Goal: Task Accomplishment & Management: Manage account settings

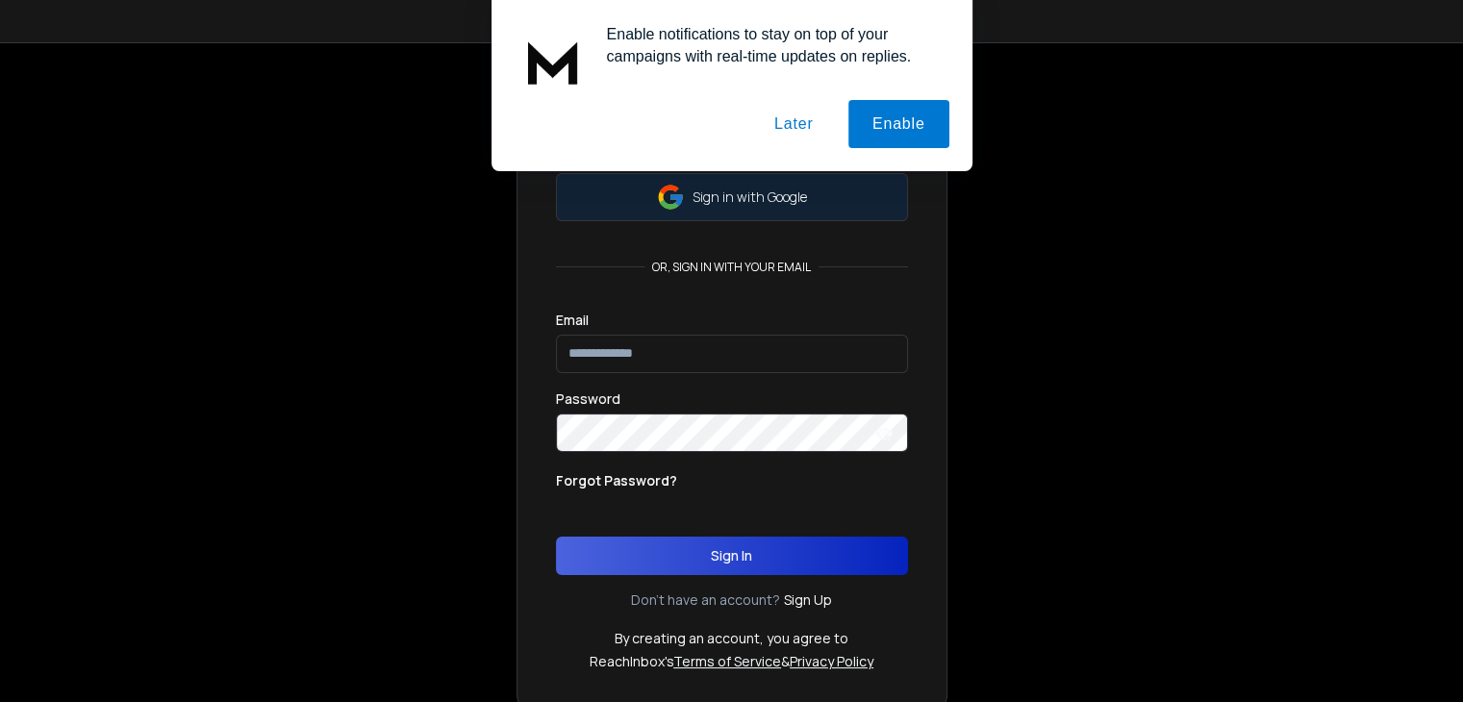
click at [719, 199] on p "Sign in with Google" at bounding box center [750, 197] width 115 height 19
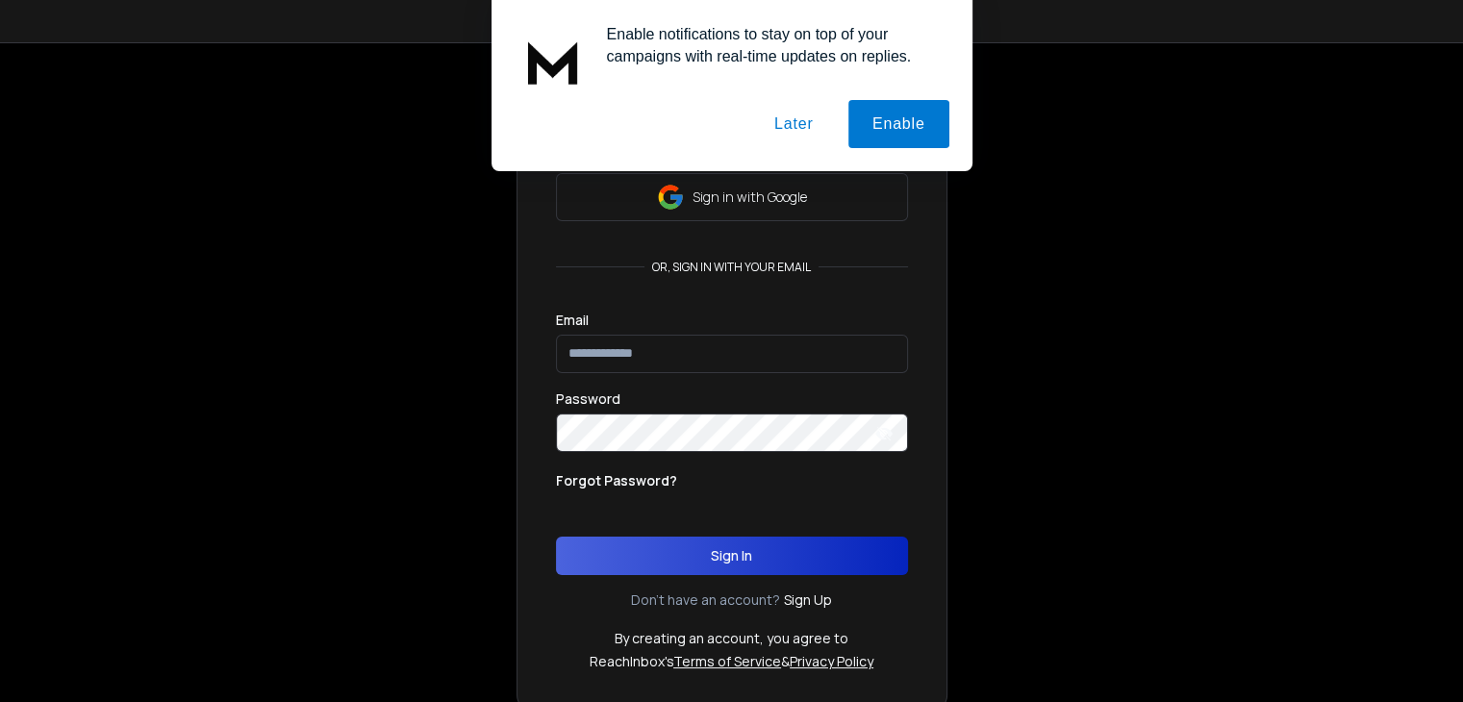
click at [797, 125] on button "Later" at bounding box center [794, 124] width 87 height 48
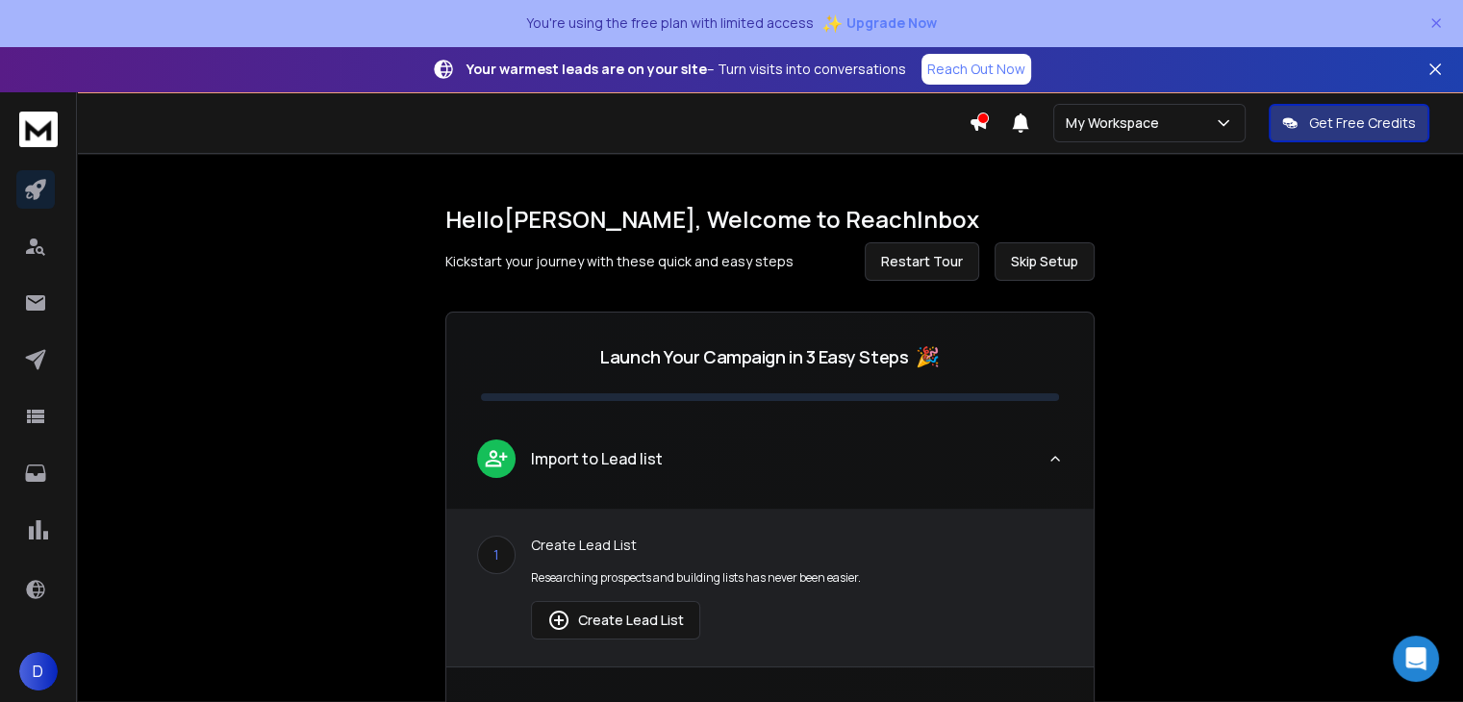
scroll to position [192, 0]
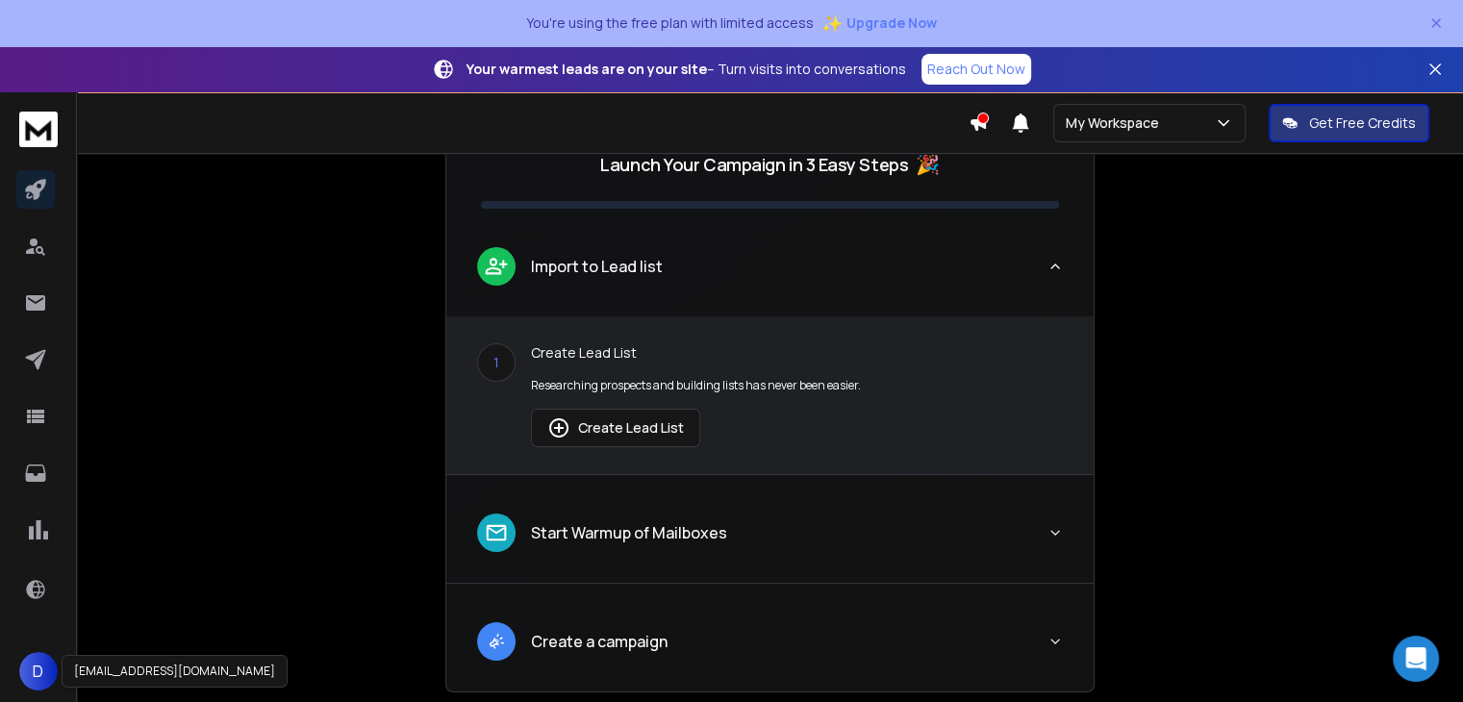
click at [38, 669] on span "D" at bounding box center [38, 671] width 38 height 38
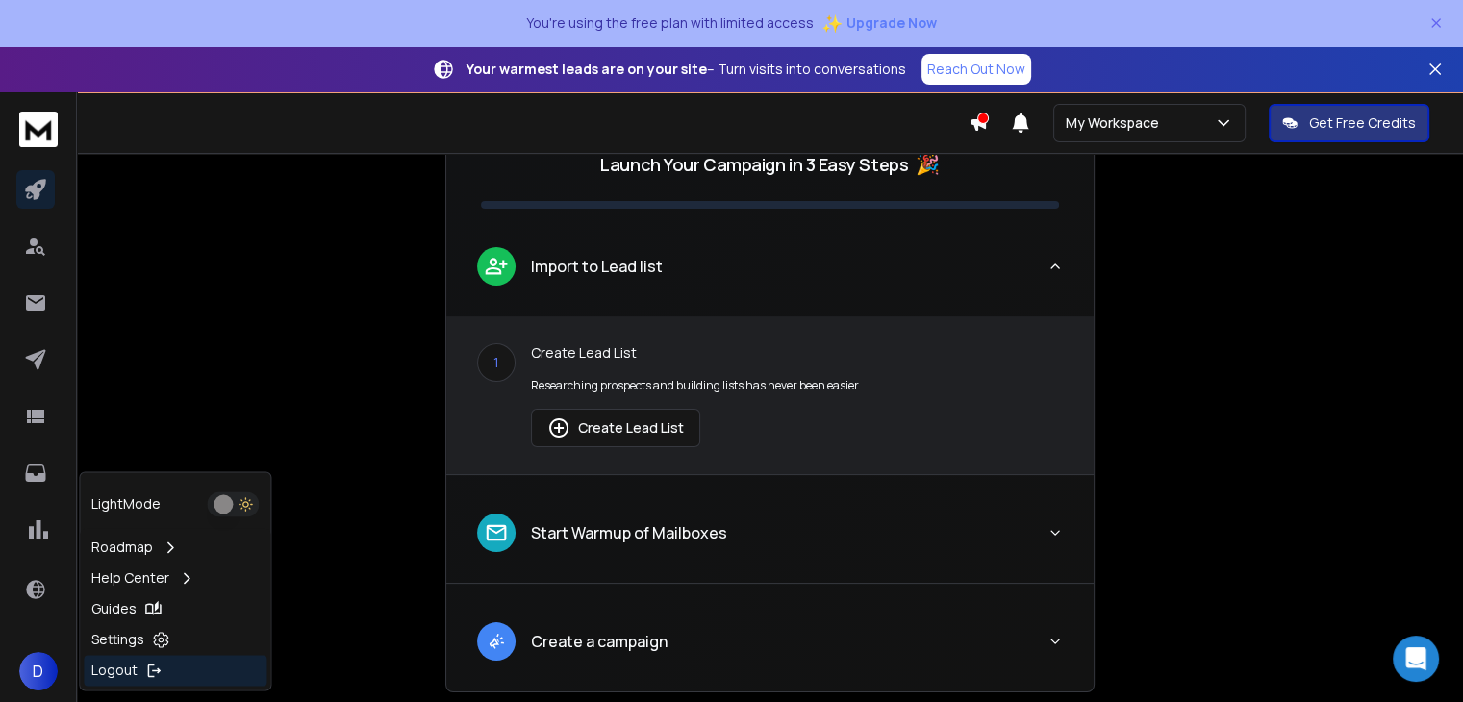
click at [124, 667] on p "Logout" at bounding box center [114, 670] width 46 height 19
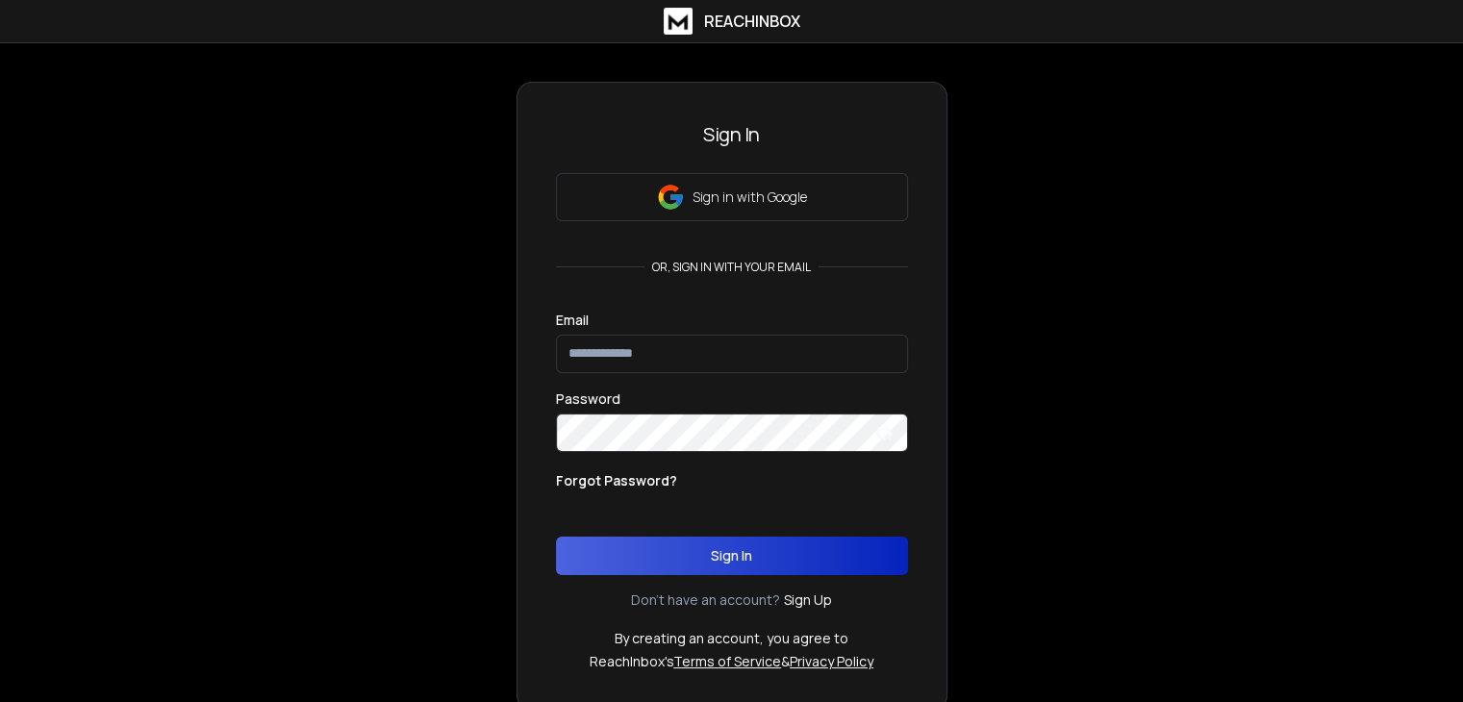
click at [650, 355] on input "email" at bounding box center [732, 354] width 352 height 38
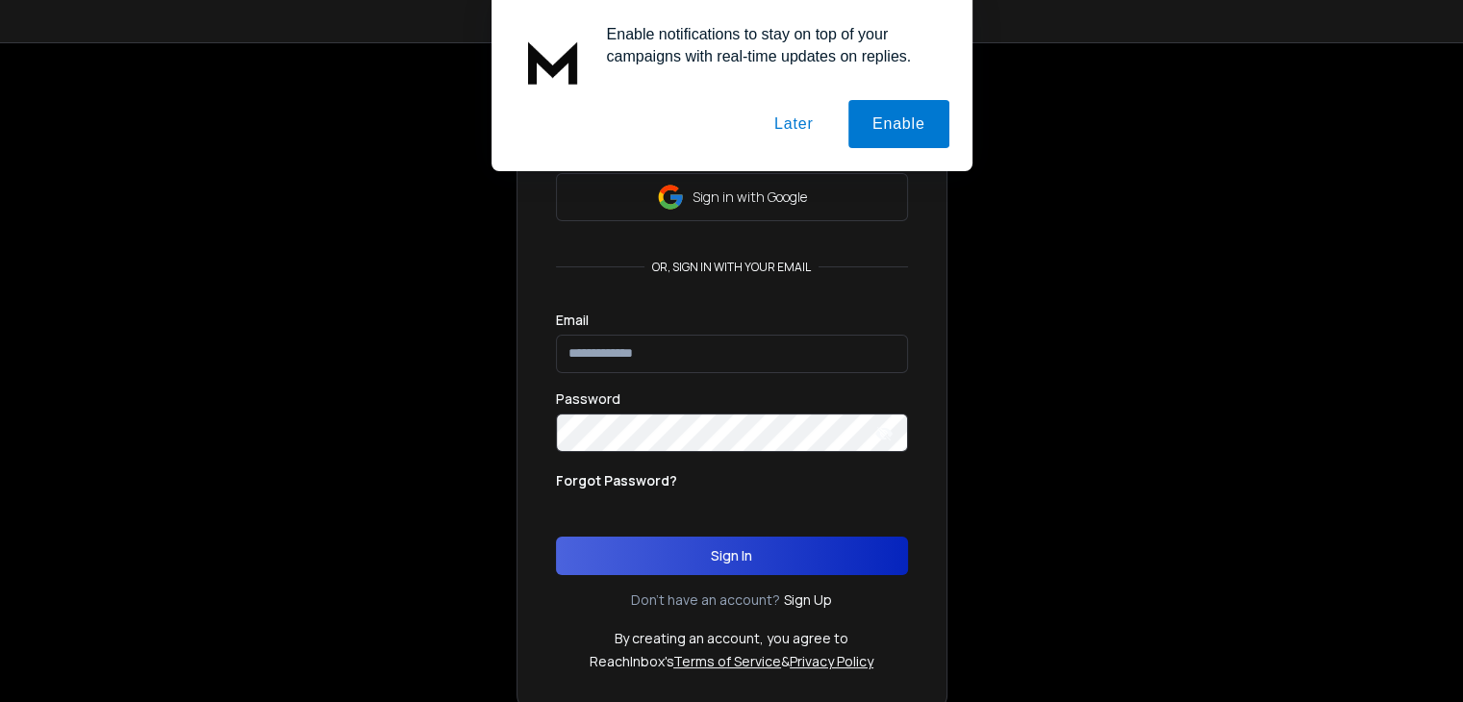
click at [654, 367] on input "email" at bounding box center [732, 354] width 352 height 38
type input "*"
click at [783, 127] on button "Later" at bounding box center [794, 124] width 87 height 48
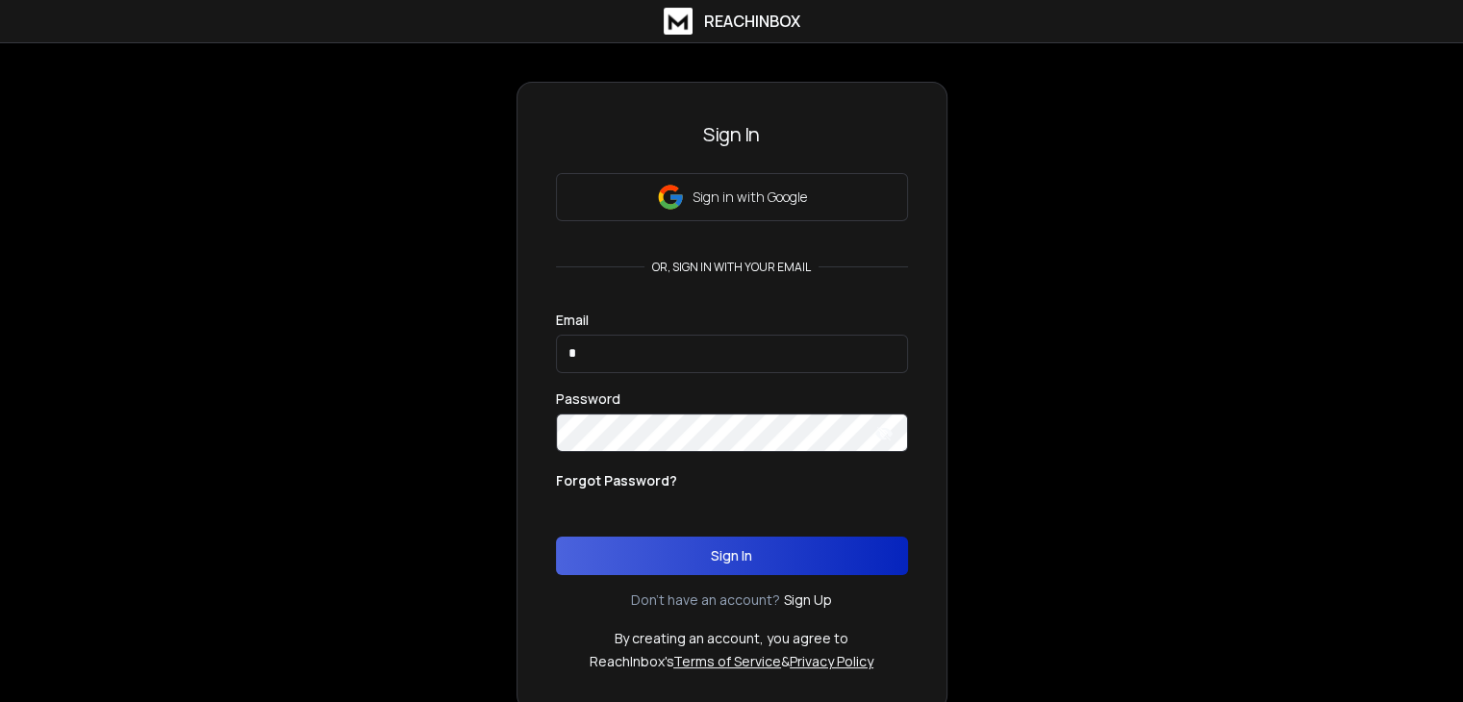
click at [611, 353] on input "*" at bounding box center [732, 354] width 352 height 38
type input "**********"
click at [751, 571] on button "Sign In" at bounding box center [732, 556] width 352 height 38
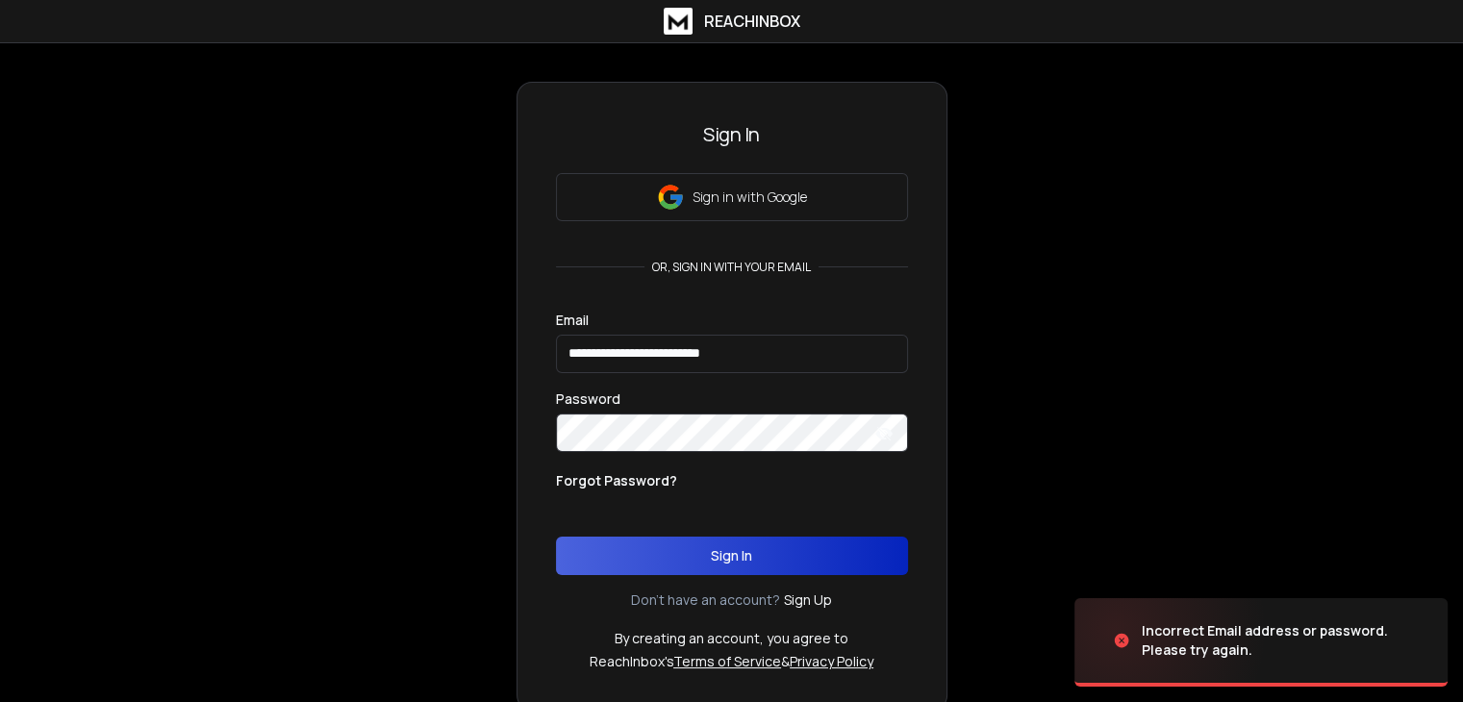
click at [878, 431] on icon at bounding box center [884, 433] width 17 height 17
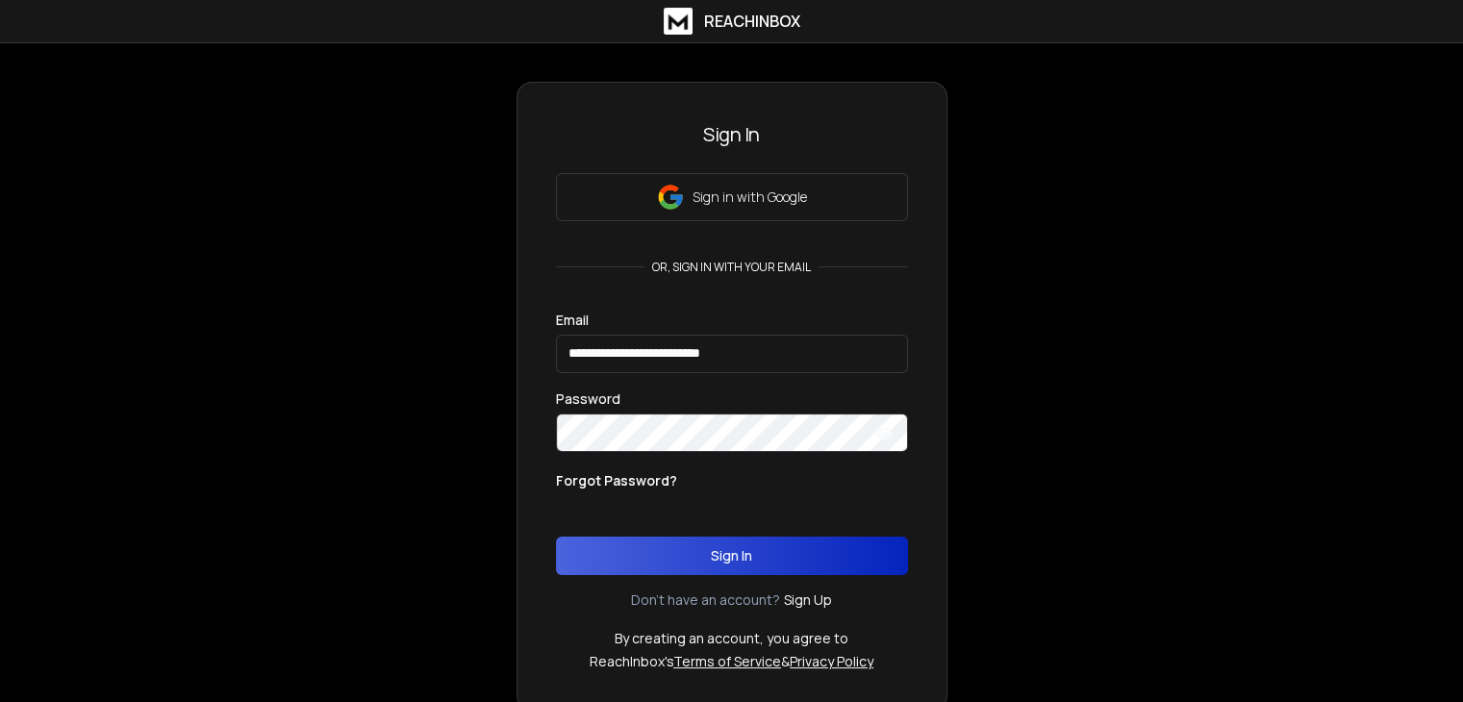
click at [635, 547] on button "Sign In" at bounding box center [732, 556] width 352 height 38
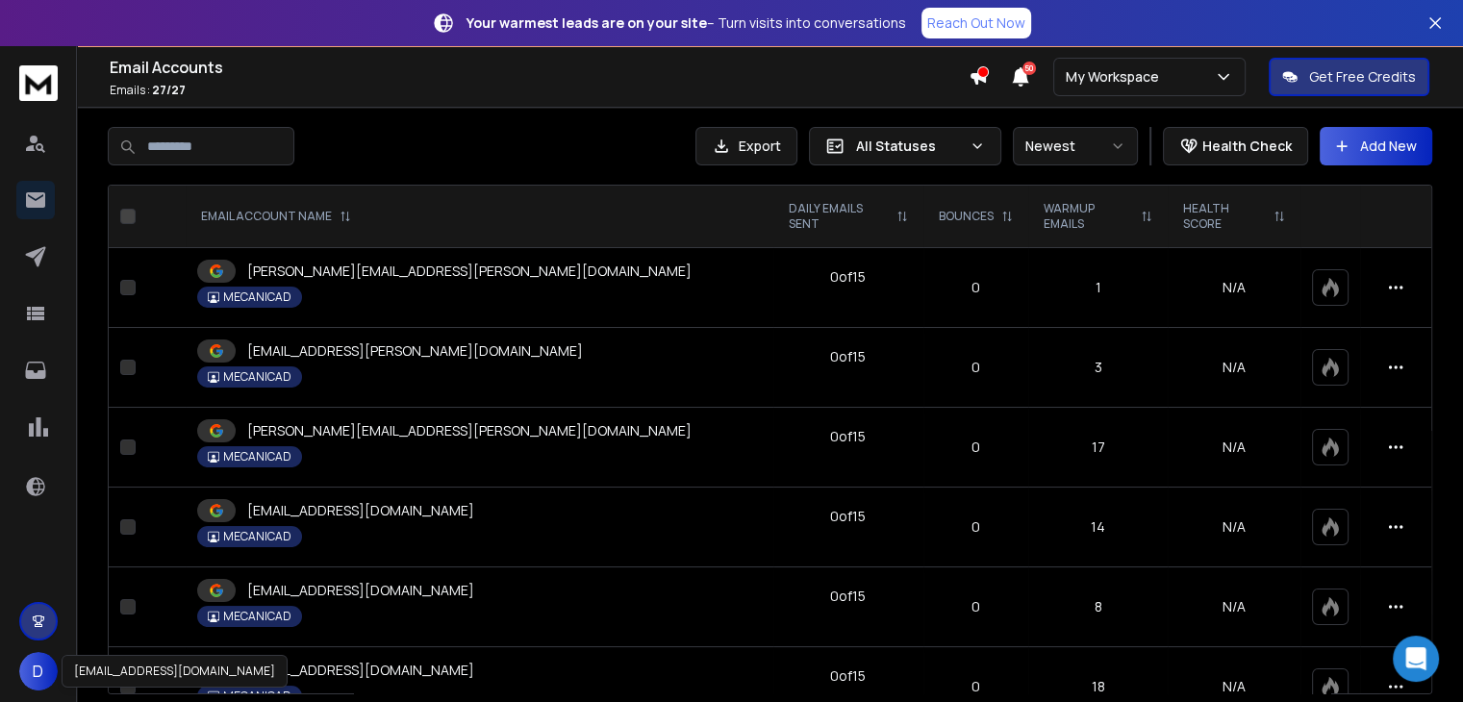
click at [41, 681] on span "D" at bounding box center [38, 671] width 38 height 38
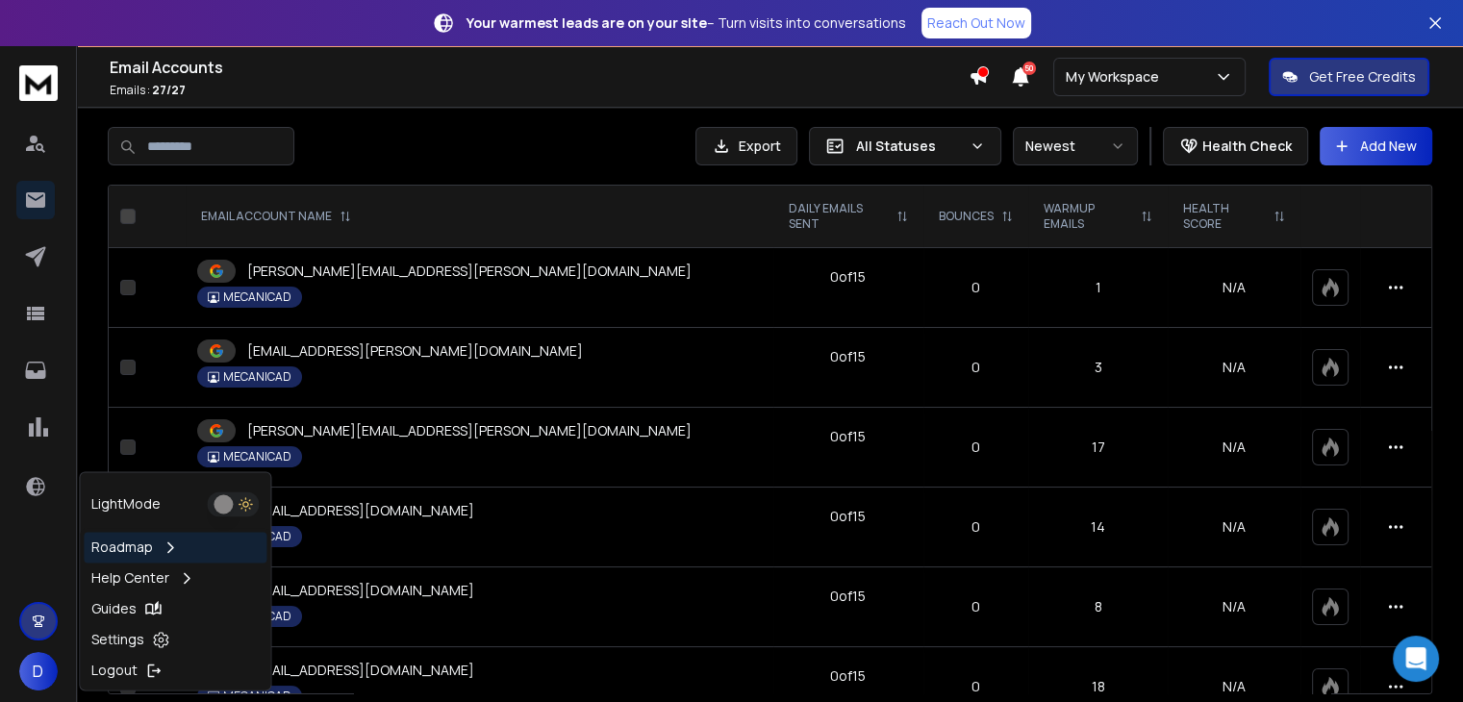
click at [221, 501] on button "button" at bounding box center [233, 504] width 52 height 25
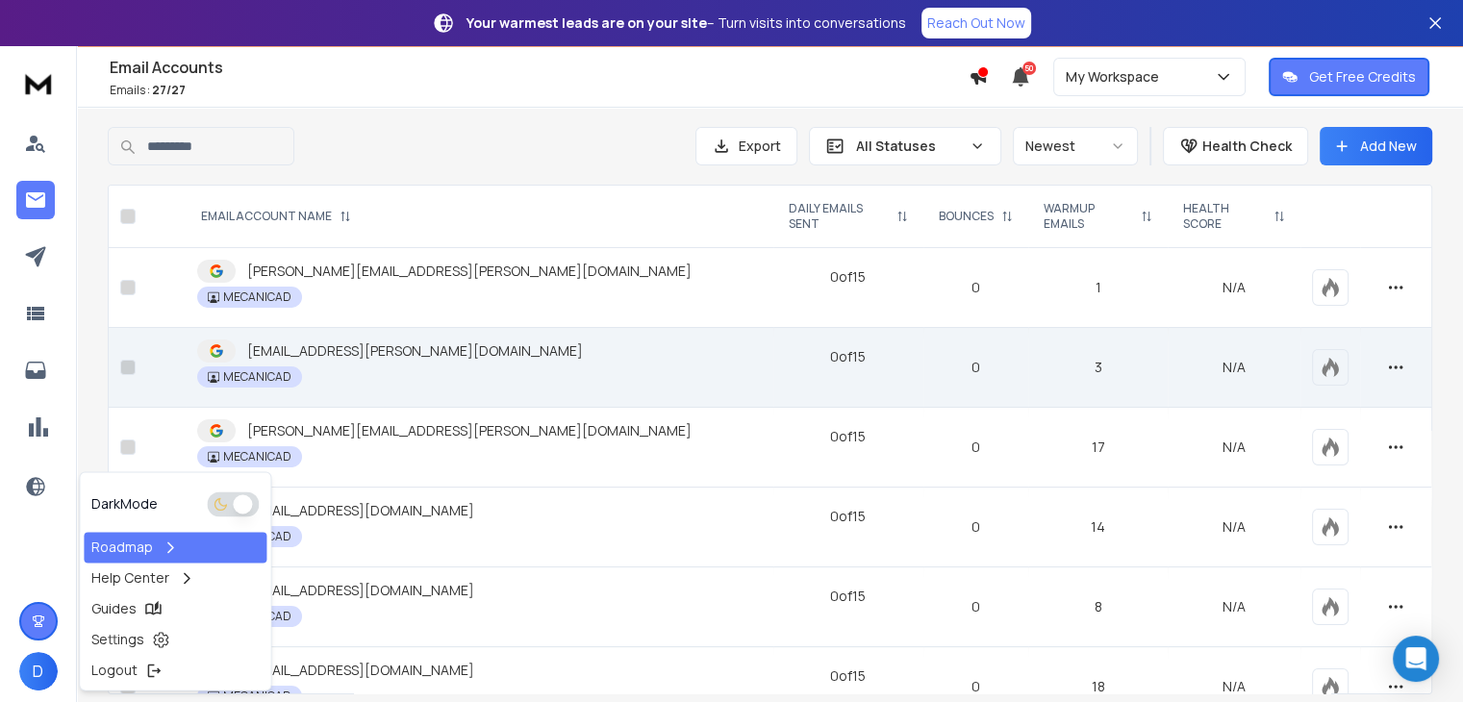
click at [737, 384] on tr "jhon.ceballos@mecanicadconsultoria.com MECANICAD 0 of 15 0 3 N/A" at bounding box center [770, 368] width 1323 height 80
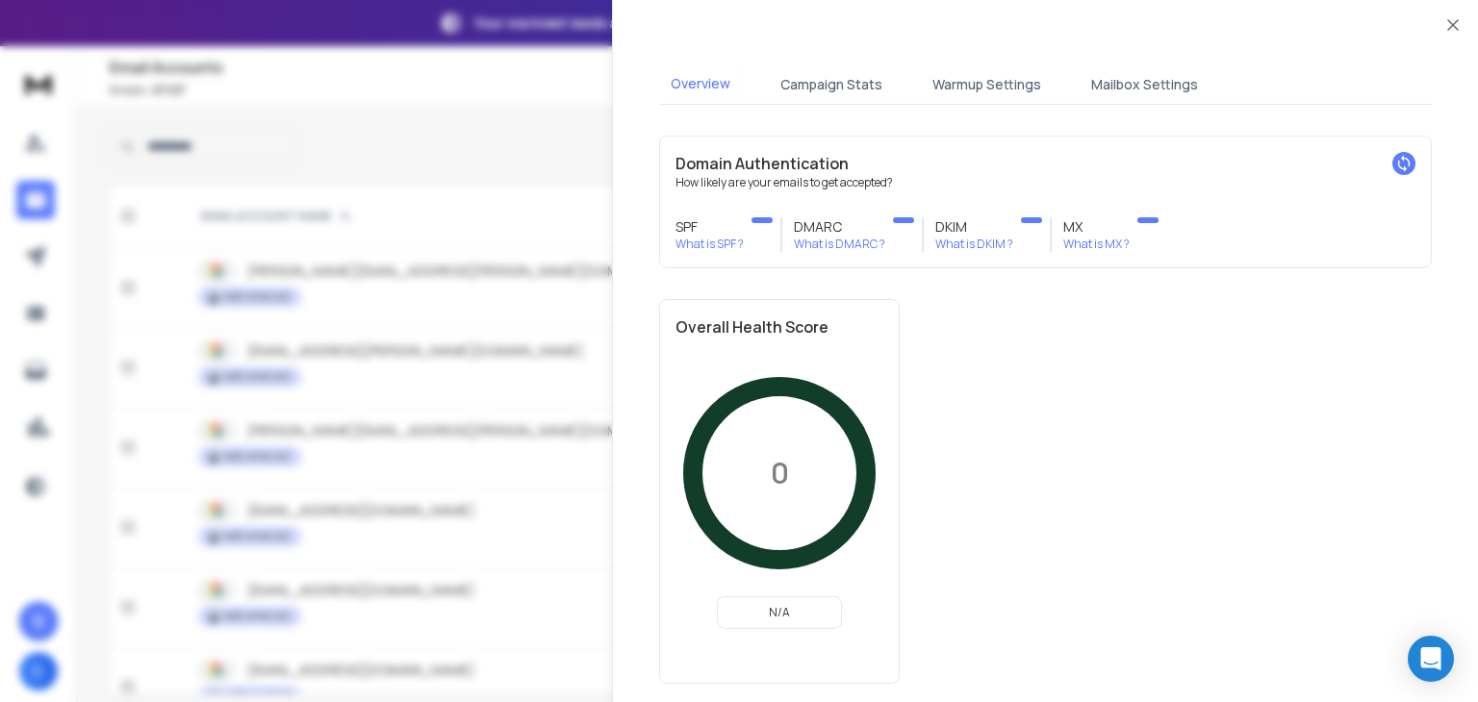
click at [1457, 19] on div "Multi Select Table Sheet Overview Campaign Stats Warmup Settings Mailbox Settin…" at bounding box center [1045, 351] width 866 height 702
click at [1455, 13] on div "Multi Select Table Sheet Overview Campaign Stats Warmup Settings Mailbox Settin…" at bounding box center [1045, 351] width 866 height 702
click at [1453, 17] on icon "button" at bounding box center [1452, 24] width 19 height 19
